Goal: Information Seeking & Learning: Check status

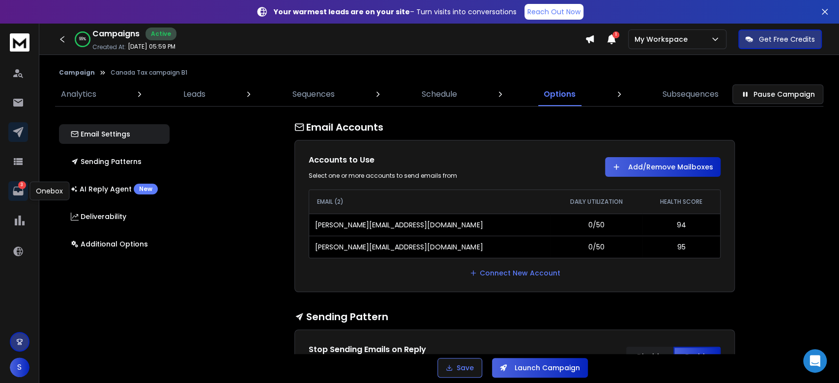
click at [9, 188] on link "3" at bounding box center [18, 191] width 20 height 20
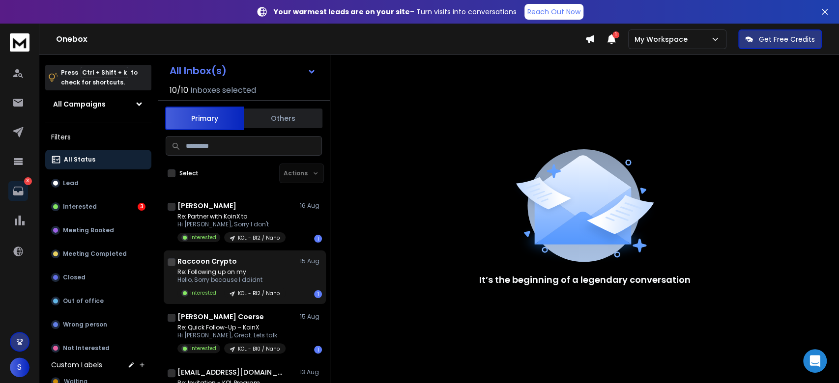
scroll to position [173, 0]
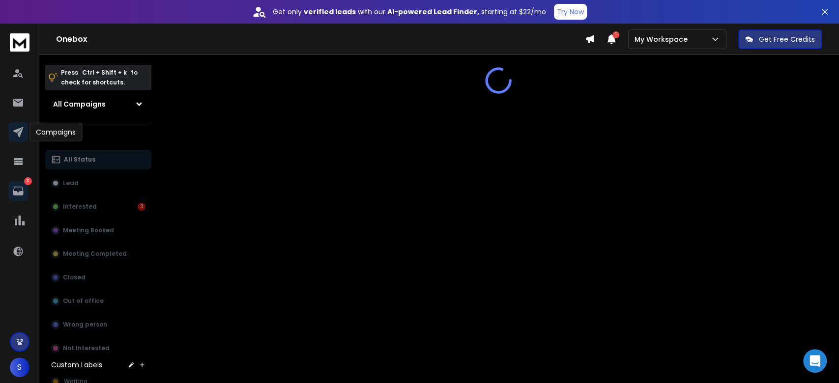
click at [20, 137] on icon at bounding box center [18, 132] width 12 height 12
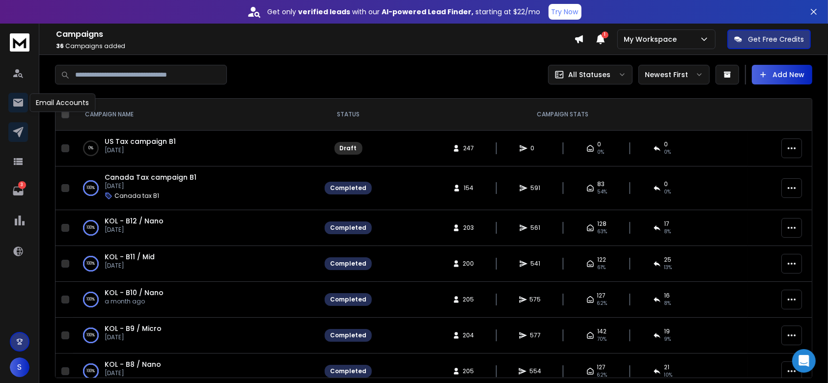
click at [20, 102] on icon at bounding box center [18, 103] width 10 height 8
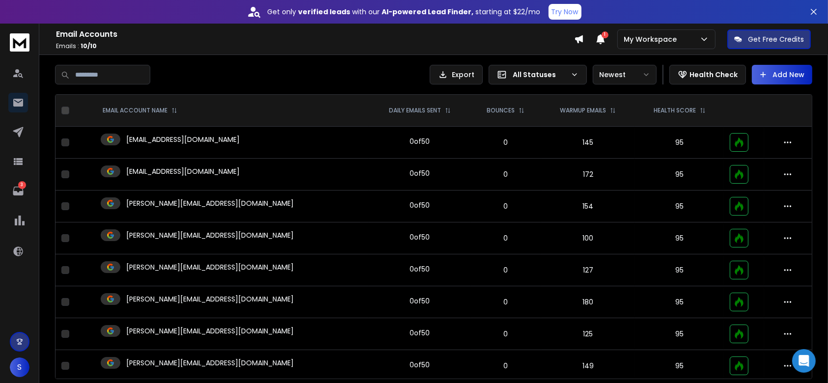
click at [198, 207] on p "[PERSON_NAME][EMAIL_ADDRESS][DOMAIN_NAME]" at bounding box center [210, 203] width 168 height 10
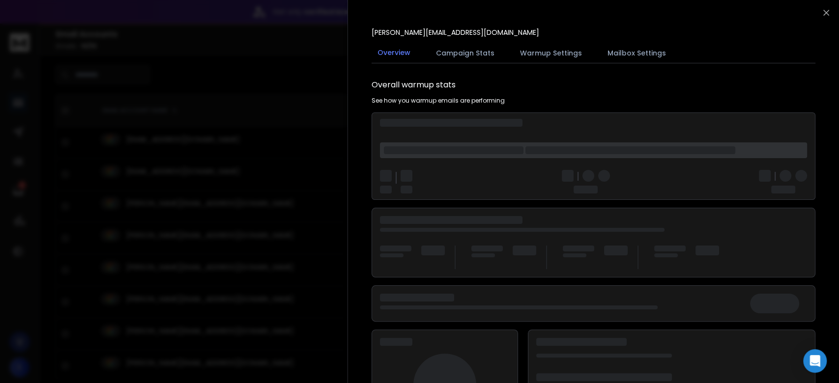
click at [465, 48] on button "Campaign Stats" at bounding box center [465, 53] width 70 height 22
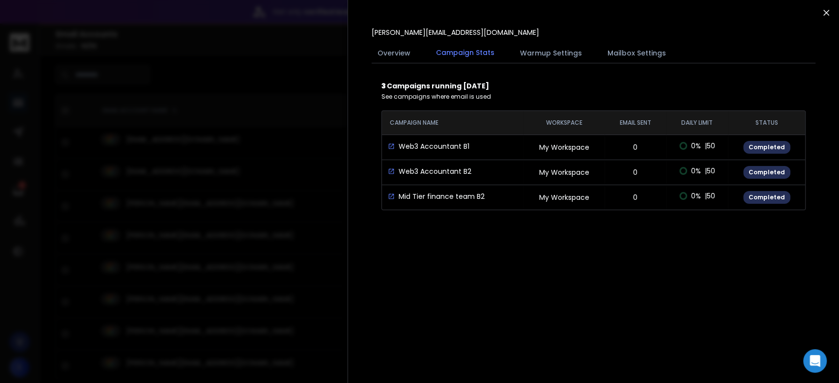
click at [822, 8] on icon "button" at bounding box center [826, 13] width 10 height 10
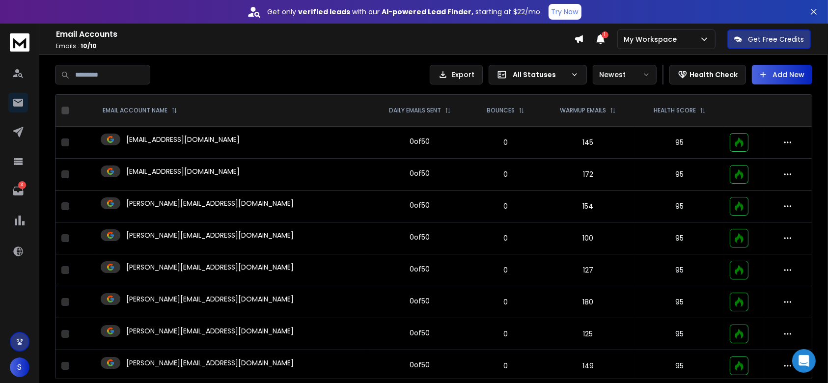
click at [153, 238] on p "[PERSON_NAME][EMAIL_ADDRESS][DOMAIN_NAME]" at bounding box center [210, 235] width 168 height 10
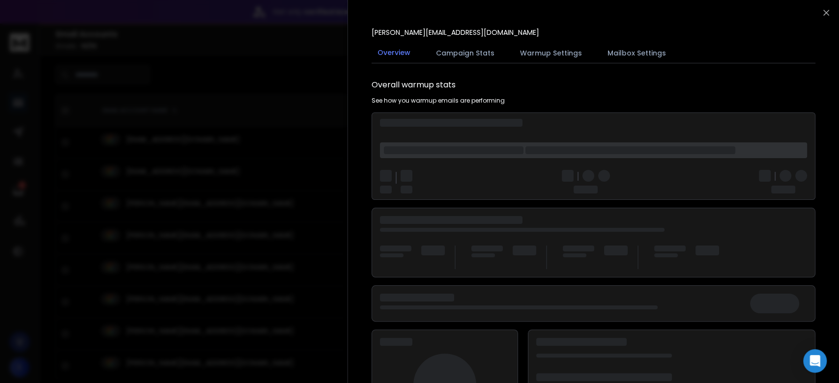
click at [462, 43] on button "Campaign Stats" at bounding box center [465, 53] width 70 height 22
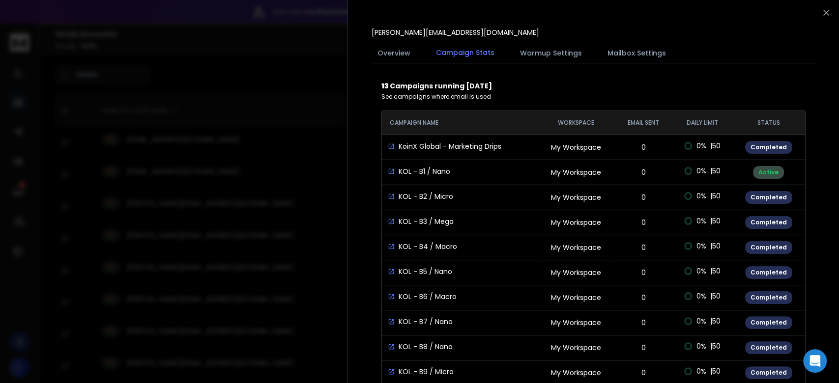
click at [822, 5] on div "Multi Select Table Sheet [PERSON_NAME][EMAIL_ADDRESS][DOMAIN_NAME] Overview Cam…" at bounding box center [592, 191] width 491 height 383
click at [247, 223] on div at bounding box center [419, 191] width 839 height 383
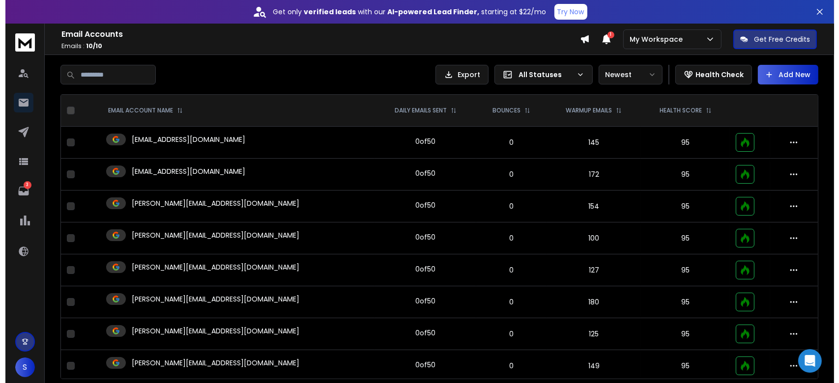
scroll to position [74, 0]
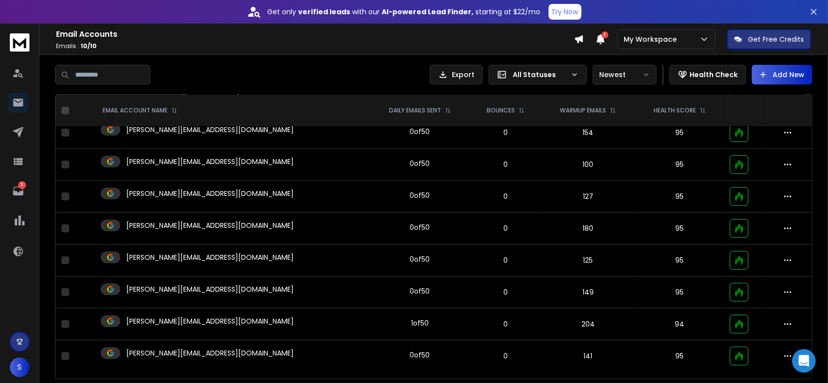
click at [158, 256] on p "[PERSON_NAME][EMAIL_ADDRESS][DOMAIN_NAME]" at bounding box center [210, 258] width 168 height 10
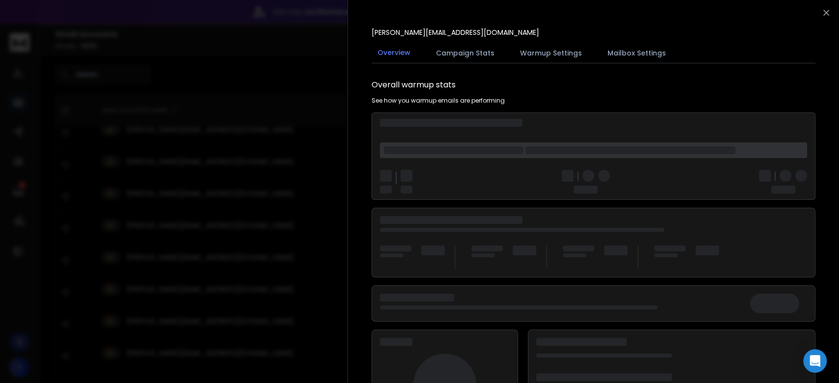
click at [456, 51] on button "Campaign Stats" at bounding box center [465, 53] width 70 height 22
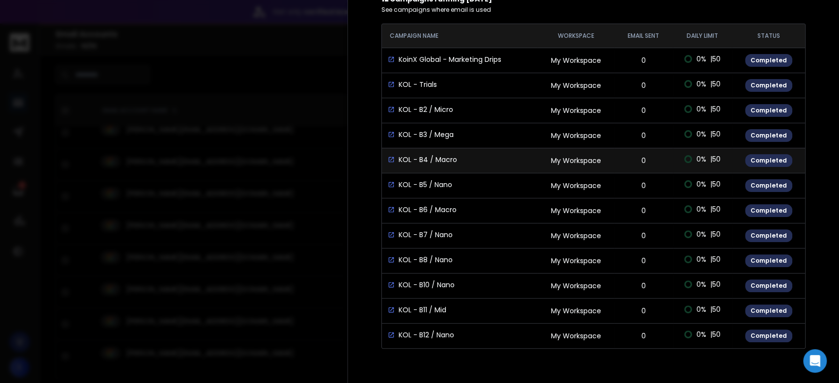
scroll to position [0, 0]
